Goal: Task Accomplishment & Management: Manage account settings

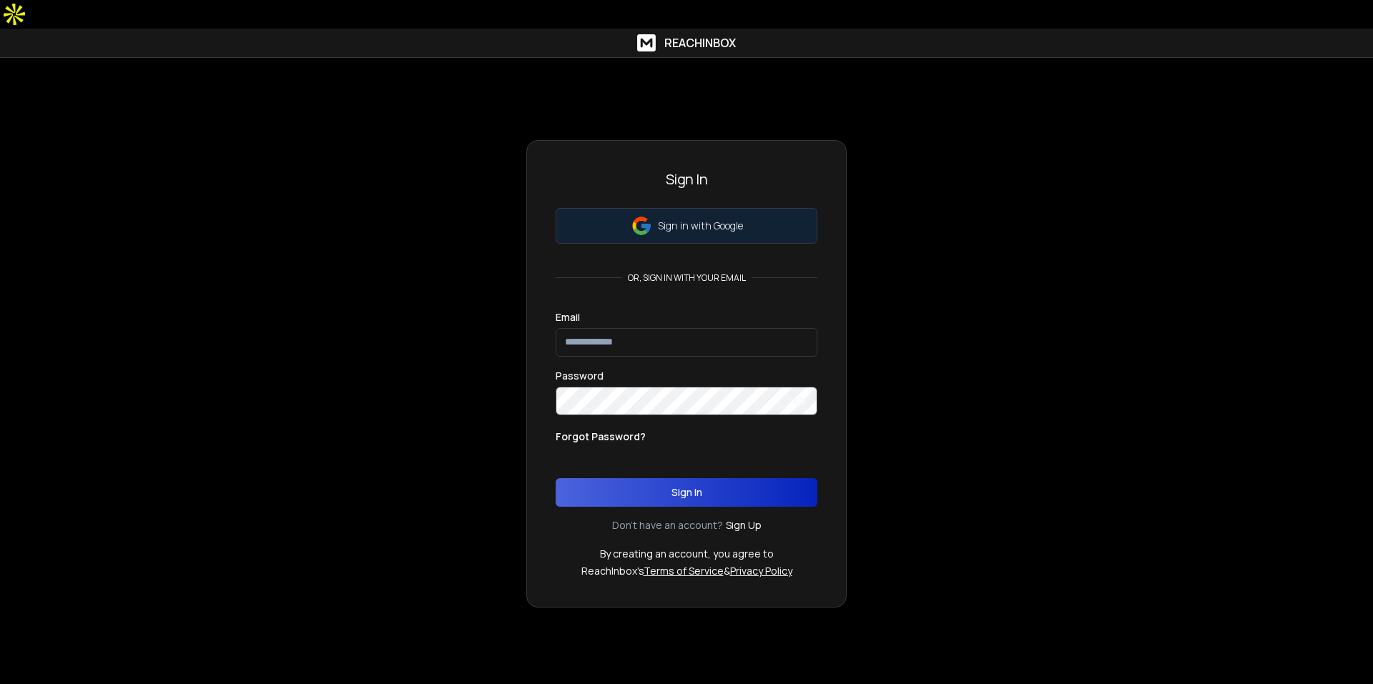
click at [648, 215] on icon at bounding box center [641, 225] width 21 height 21
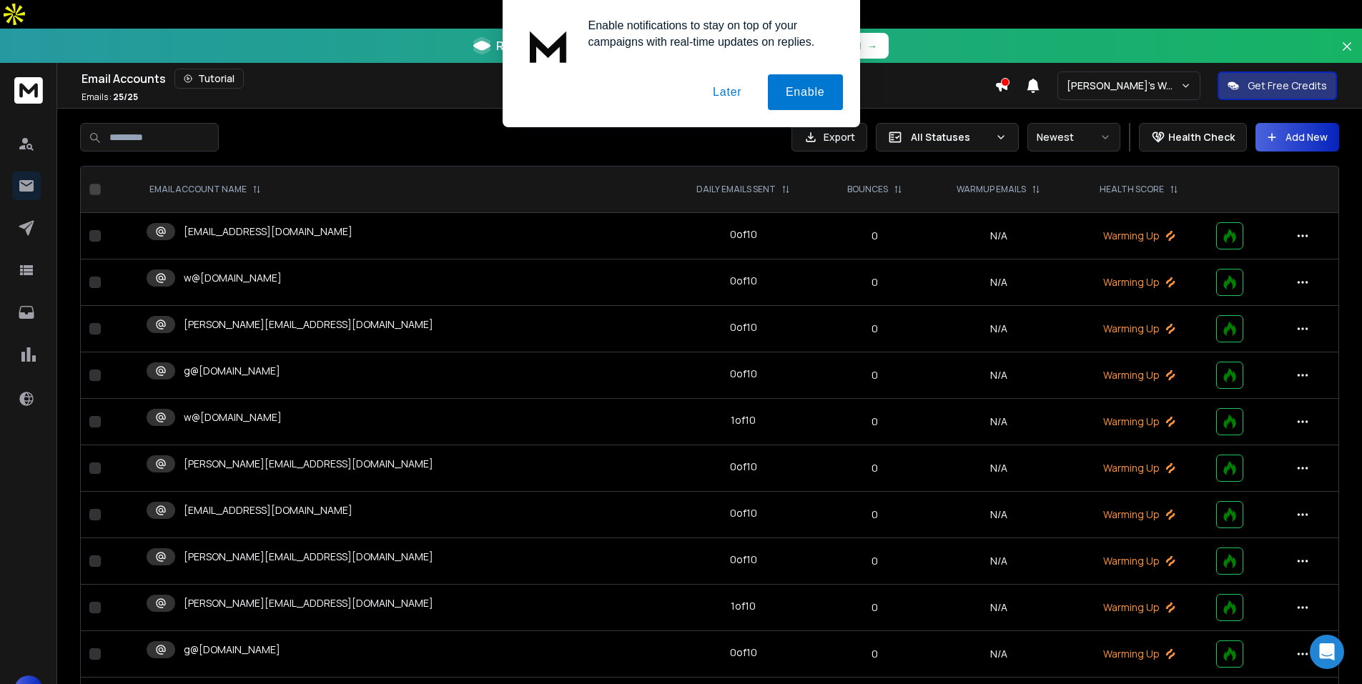
click at [724, 94] on button "Later" at bounding box center [727, 92] width 64 height 36
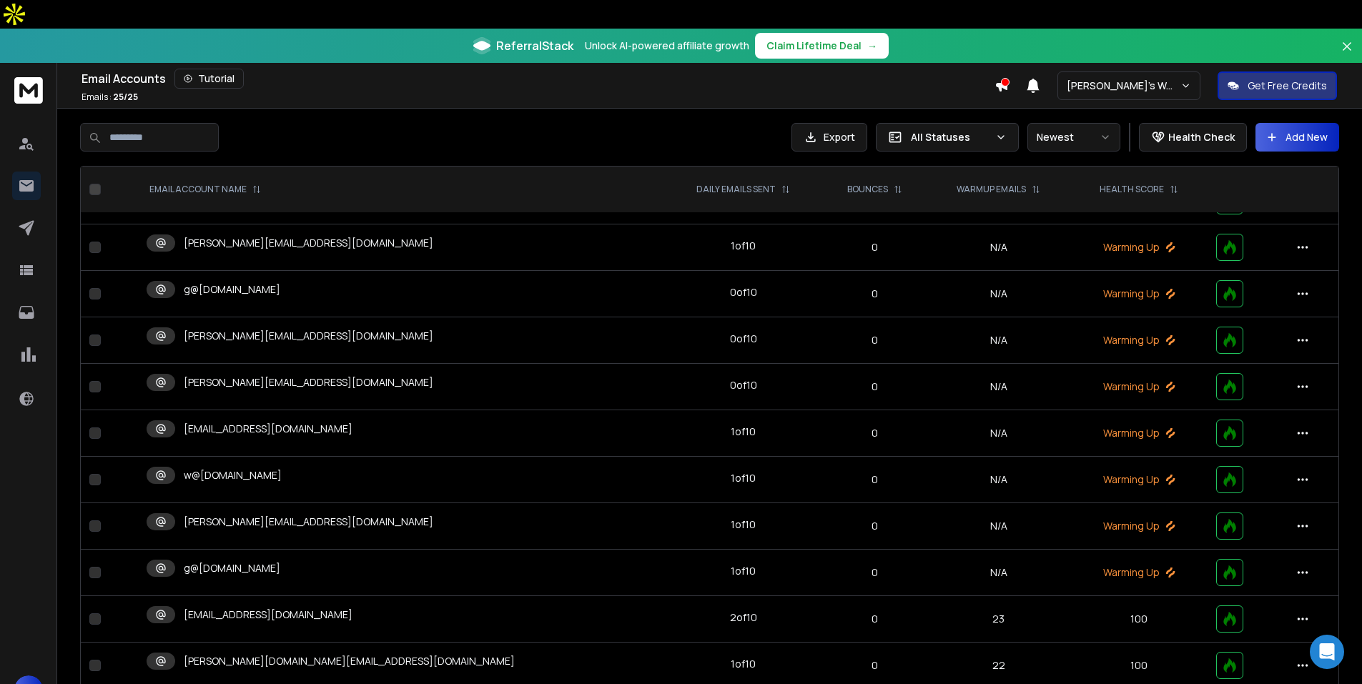
scroll to position [465, 0]
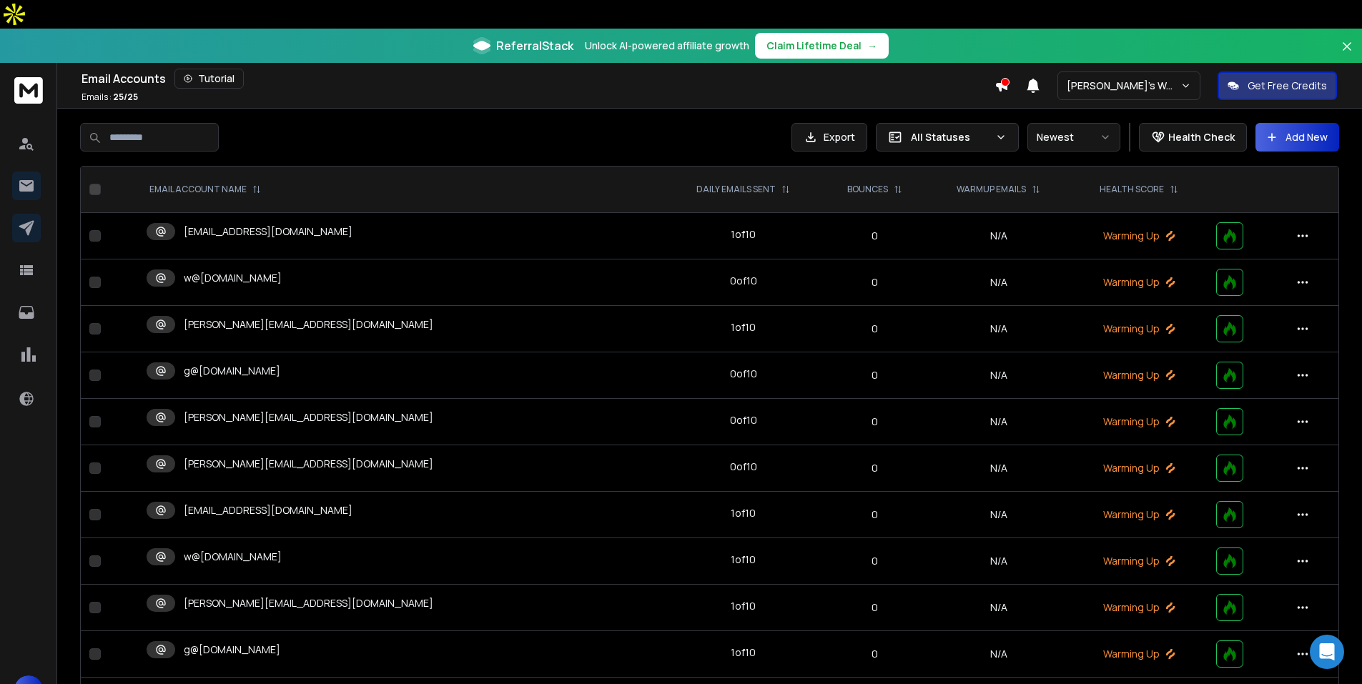
click at [10, 189] on div "P" at bounding box center [28, 391] width 57 height 656
click at [24, 220] on icon at bounding box center [26, 228] width 17 height 17
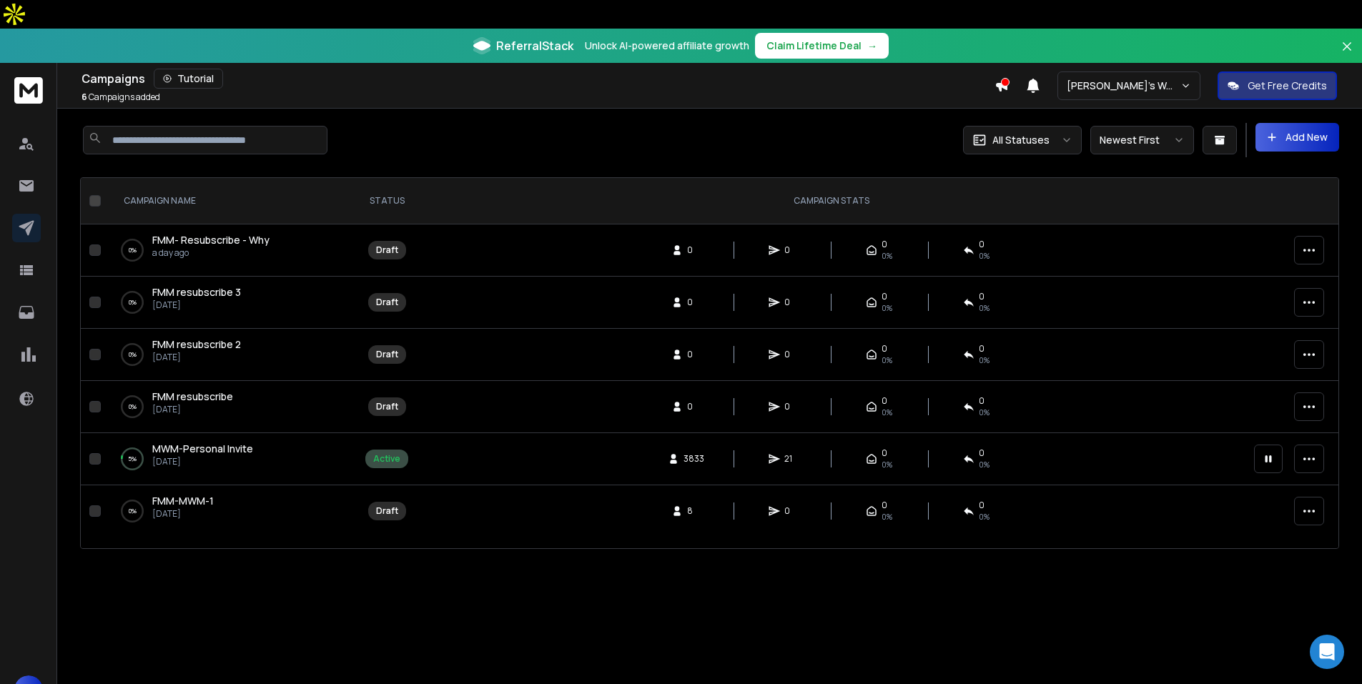
click at [210, 225] on td "0 % FMM- Resubscribe - Why a day ago" at bounding box center [232, 251] width 250 height 52
